Goal: Task Accomplishment & Management: Manage account settings

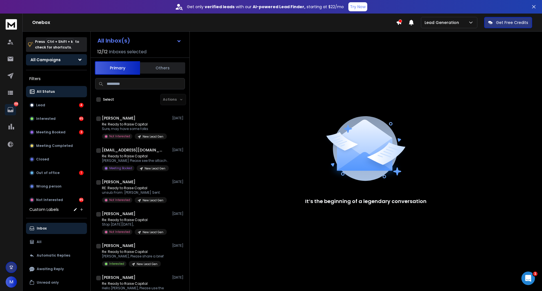
click at [63, 60] on button "All Campaigns" at bounding box center [56, 59] width 61 height 11
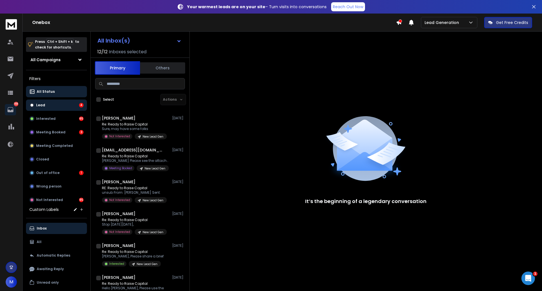
click at [55, 107] on button "Lead 4" at bounding box center [56, 105] width 61 height 11
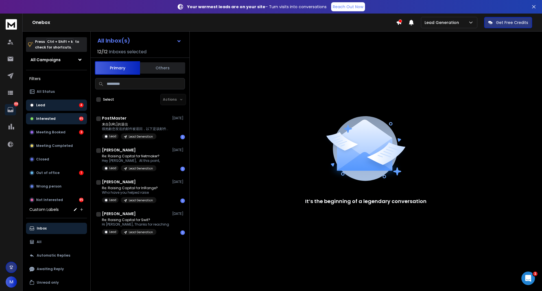
click at [64, 118] on button "Interested 65" at bounding box center [56, 118] width 61 height 11
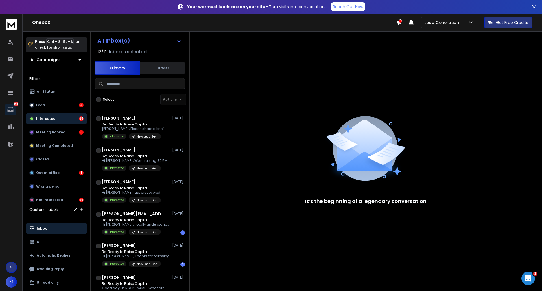
click at [62, 126] on div "All Status Lead 4 Interested 65 Meeting Booked 3 Meeting Completed Closed Out o…" at bounding box center [56, 146] width 61 height 120
click at [58, 131] on p "Meeting Booked" at bounding box center [50, 132] width 29 height 5
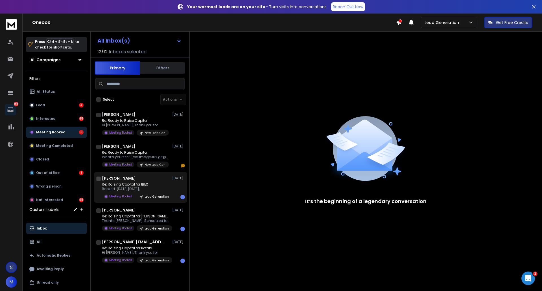
scroll to position [67, 0]
click at [135, 183] on p "Re: Raising Capital for IBEX" at bounding box center [136, 184] width 68 height 5
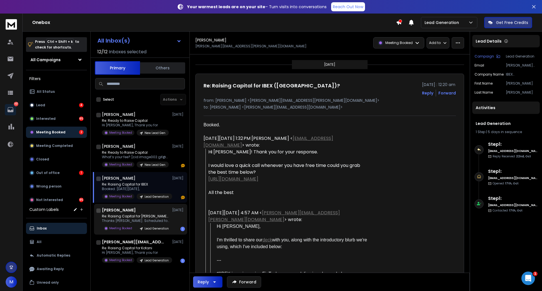
click at [158, 216] on p "Re: Raising Capital for Kandle?" at bounding box center [136, 216] width 68 height 5
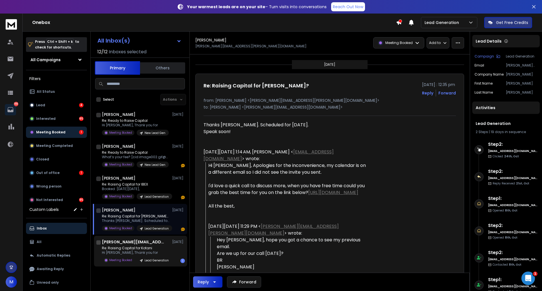
click at [149, 254] on p "Hi Felix, Thank you for" at bounding box center [136, 253] width 68 height 5
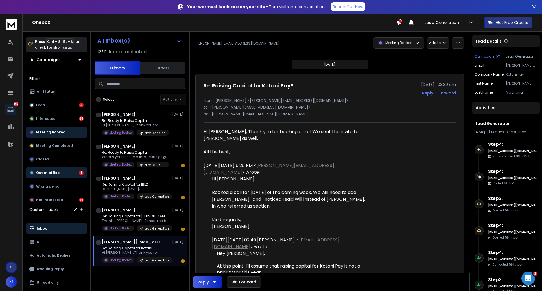
click at [62, 171] on button "Out of office 1" at bounding box center [56, 172] width 61 height 11
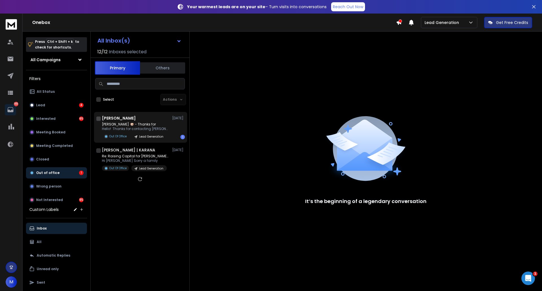
click at [143, 135] on p "Lead Generation" at bounding box center [151, 137] width 24 height 4
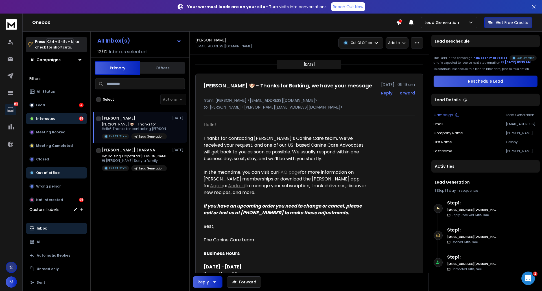
click at [72, 115] on button "Interested 65" at bounding box center [56, 118] width 61 height 11
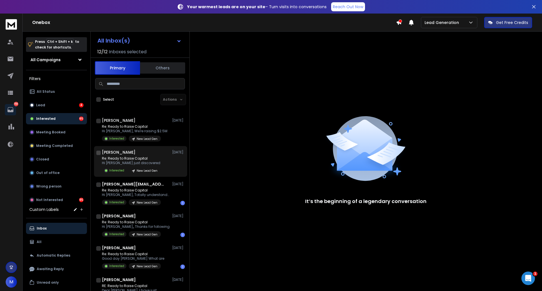
scroll to position [71, 0]
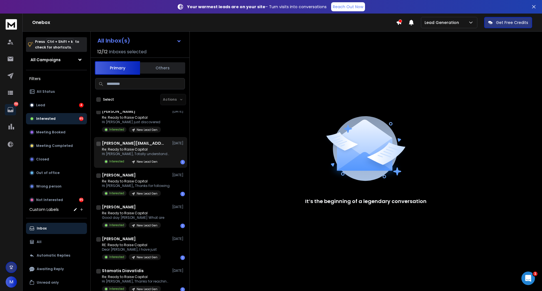
click at [167, 155] on div "Re: Ready to Raise Capital Hi Mark, Totally understand! However, Interested New…" at bounding box center [143, 155] width 83 height 17
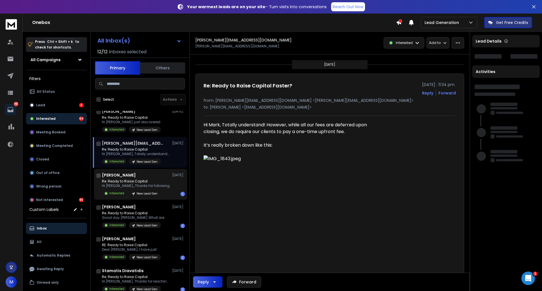
click at [159, 188] on div "Re: Ready to Raise Capital Hi Mathew,, Thanks for following Interested New Lead…" at bounding box center [136, 187] width 68 height 17
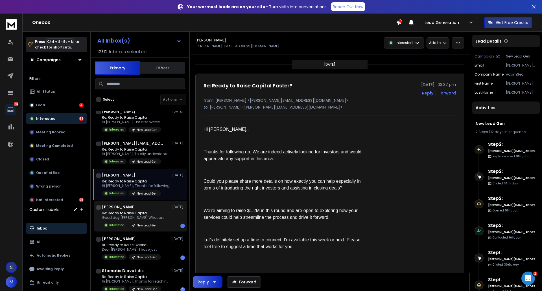
click at [156, 213] on p "Re: Ready to Raise Capital" at bounding box center [133, 213] width 62 height 5
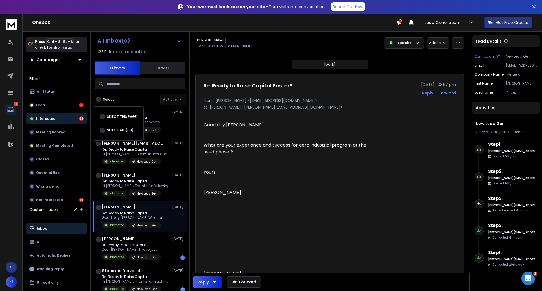
click at [99, 99] on button "SELECT THIS PAGE" at bounding box center [98, 99] width 5 height 5
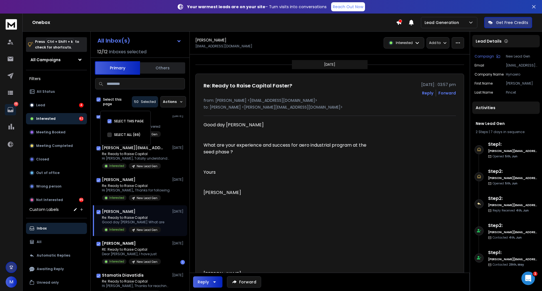
click at [111, 133] on button "SELECT THIS PAGE" at bounding box center [109, 135] width 5 height 5
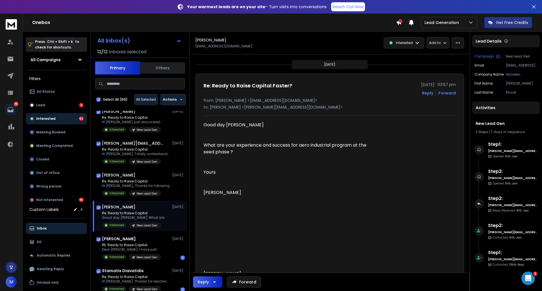
click at [171, 101] on p "Actions" at bounding box center [170, 99] width 14 height 5
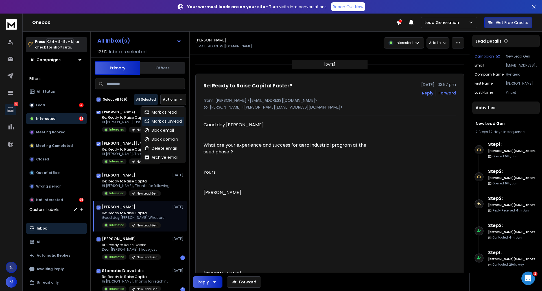
click at [170, 120] on div "Mark as Unread" at bounding box center [163, 122] width 38 height 6
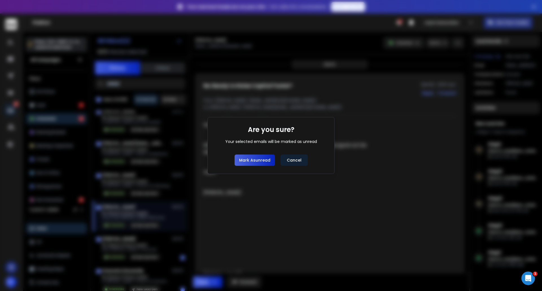
click at [260, 160] on p "Mark as unread" at bounding box center [254, 161] width 31 height 6
